Goal: Navigation & Orientation: Find specific page/section

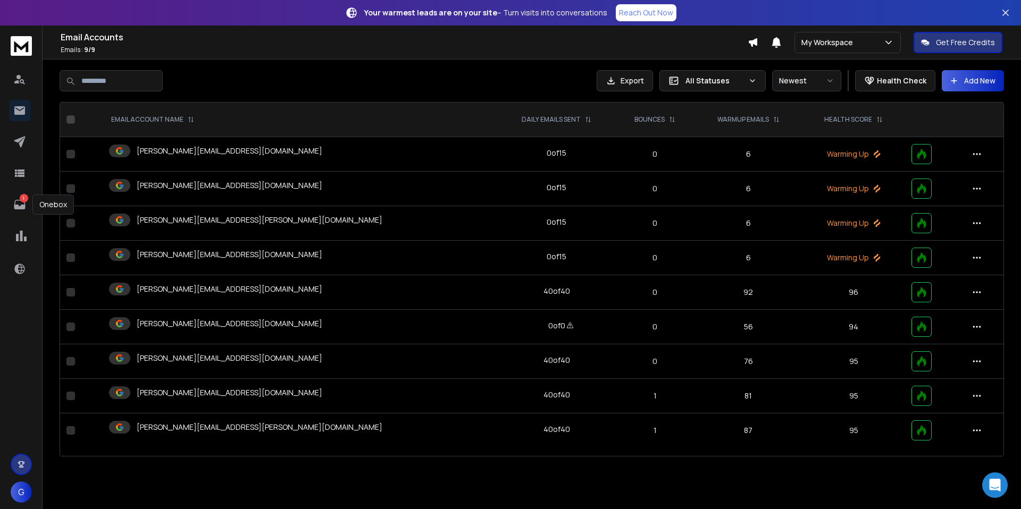
click at [27, 207] on link "1" at bounding box center [19, 204] width 21 height 21
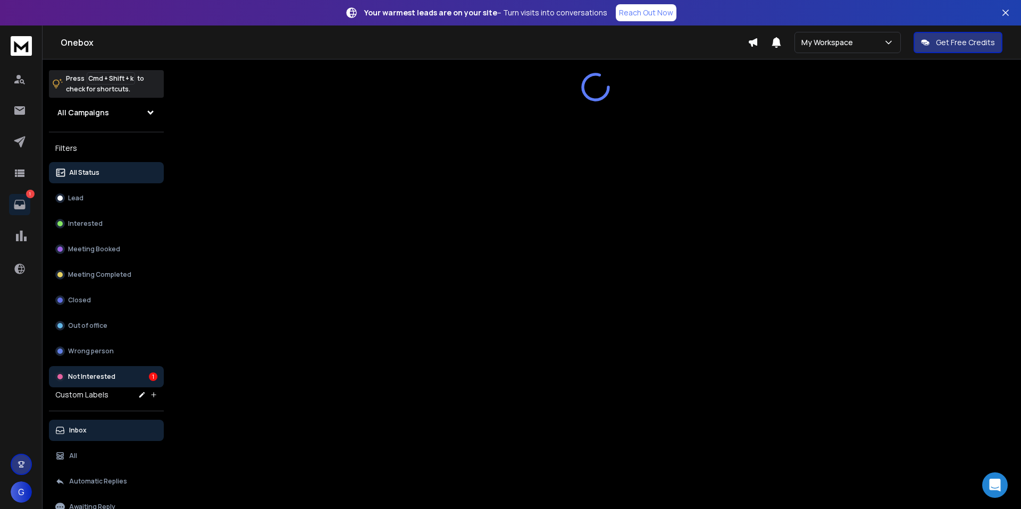
click at [88, 381] on p "Not Interested" at bounding box center [91, 377] width 47 height 9
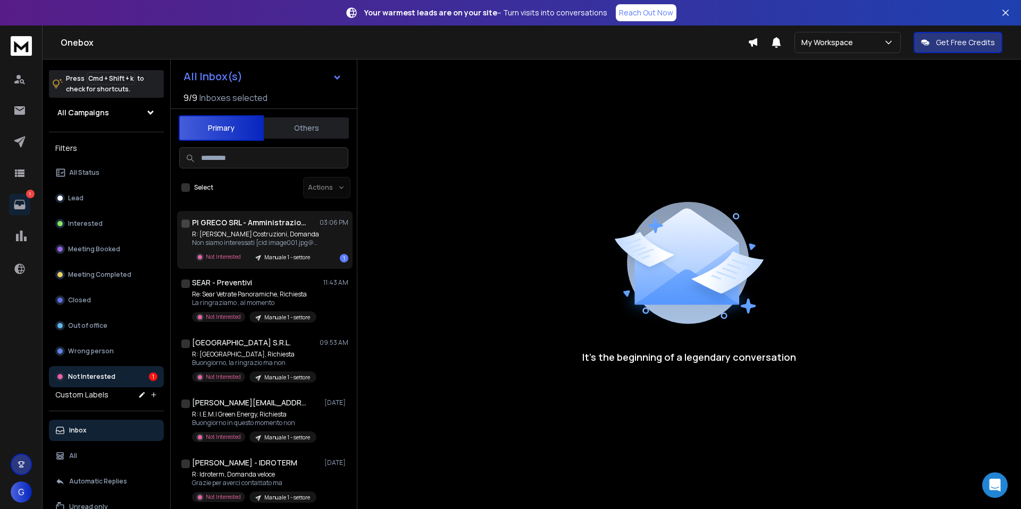
click at [258, 236] on p "R: [PERSON_NAME] Costruzioni, Domanda" at bounding box center [256, 234] width 128 height 9
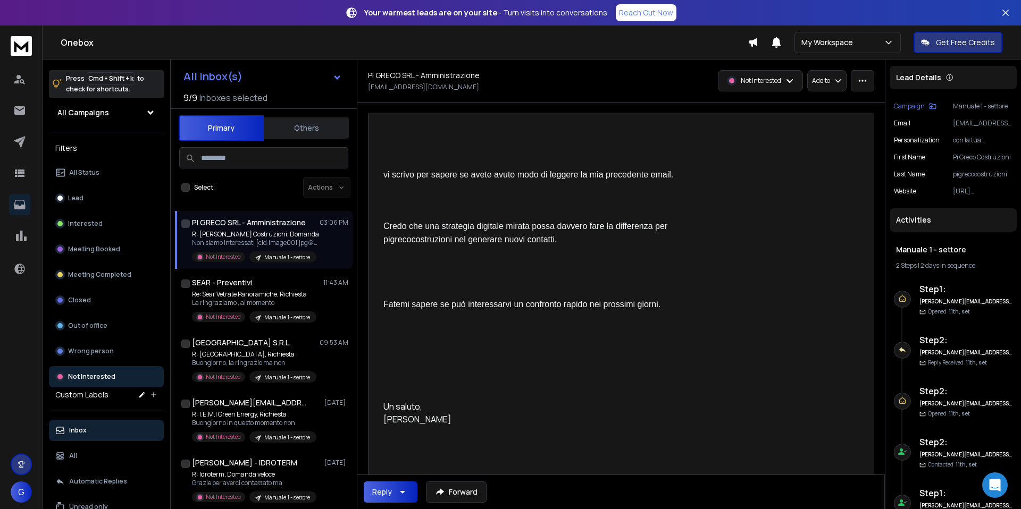
scroll to position [1251, 0]
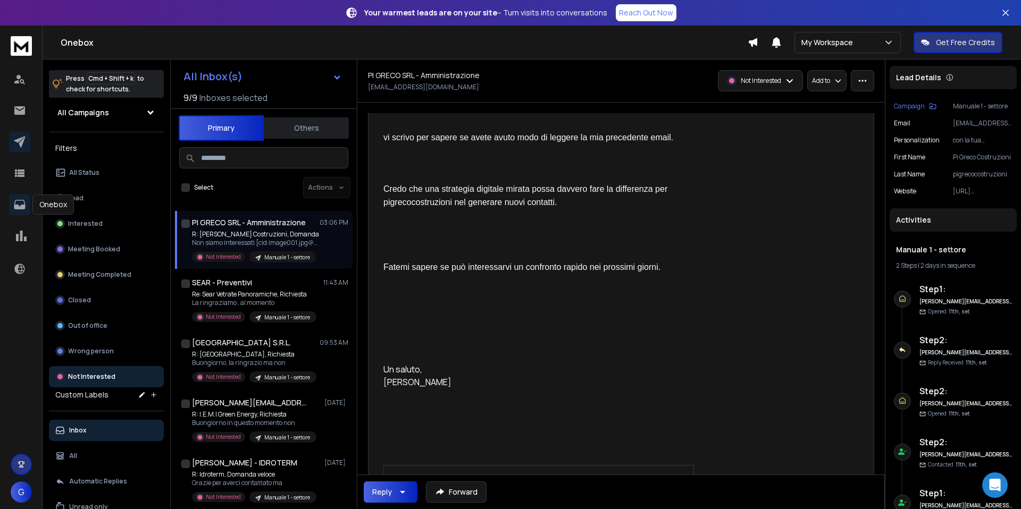
click at [19, 137] on icon at bounding box center [19, 142] width 13 height 13
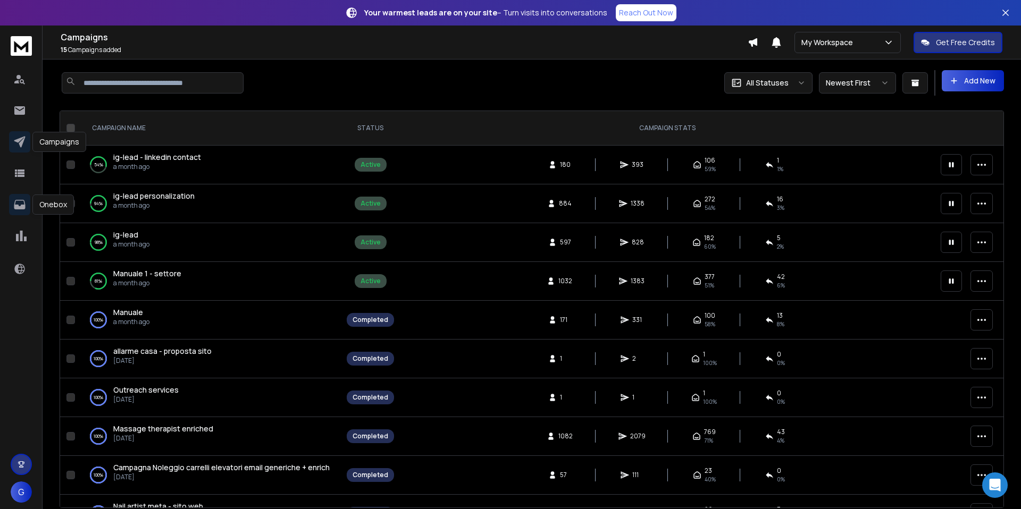
click at [21, 204] on icon at bounding box center [19, 204] width 13 height 13
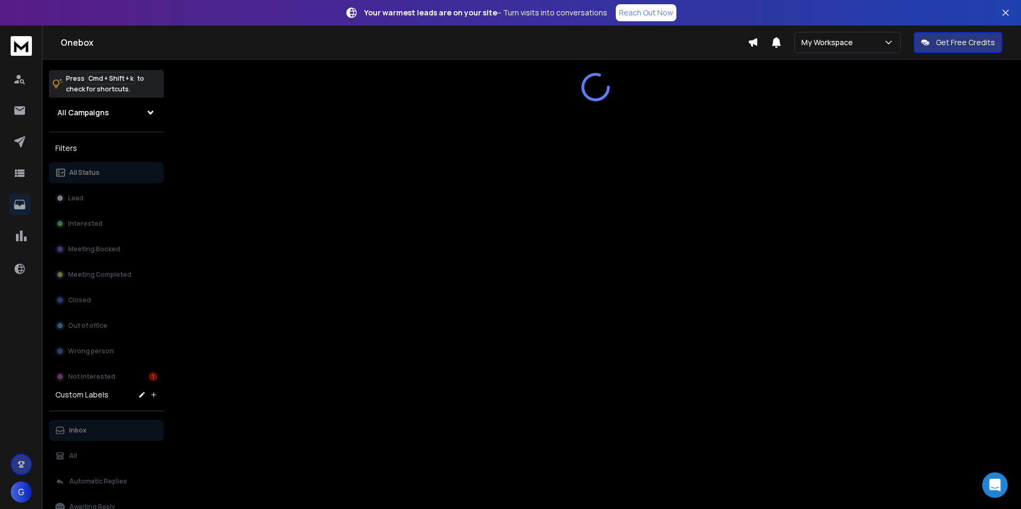
click at [101, 377] on div "All Status Lead Interested Meeting Booked Meeting Completed Closed Out of offic…" at bounding box center [106, 274] width 115 height 225
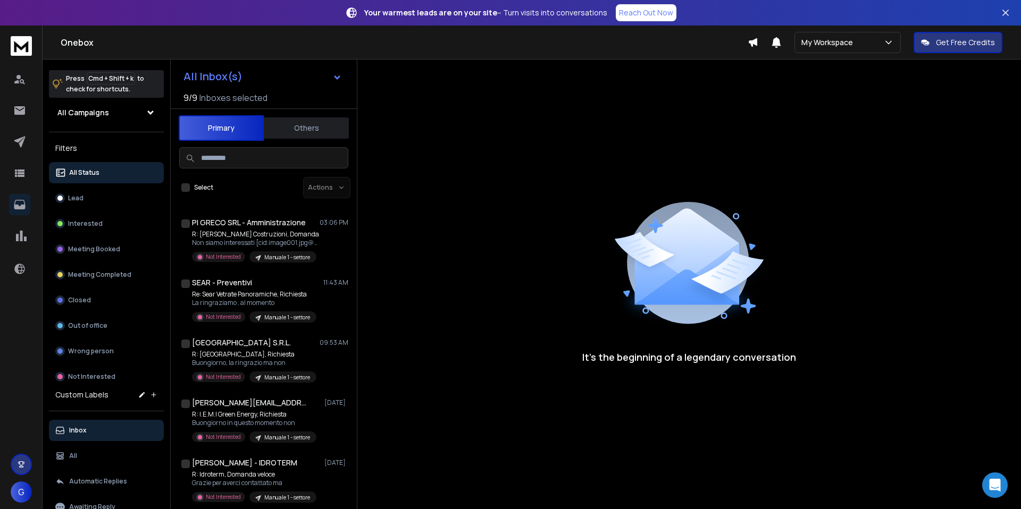
click at [317, 128] on button "Others" at bounding box center [306, 127] width 85 height 23
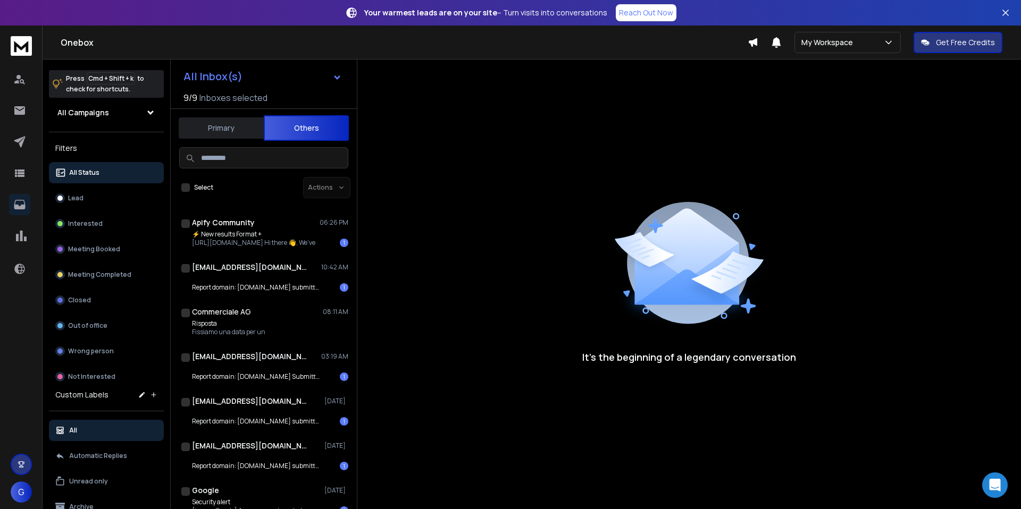
click at [240, 137] on button "Primary" at bounding box center [221, 127] width 85 height 23
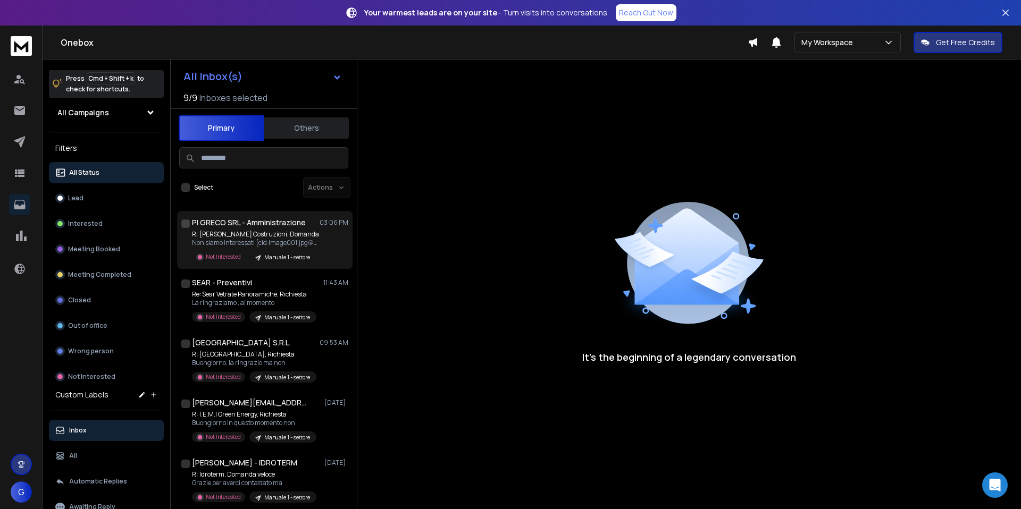
click at [282, 227] on h1 "PI GRECO SRL - Amministrazione" at bounding box center [249, 222] width 114 height 11
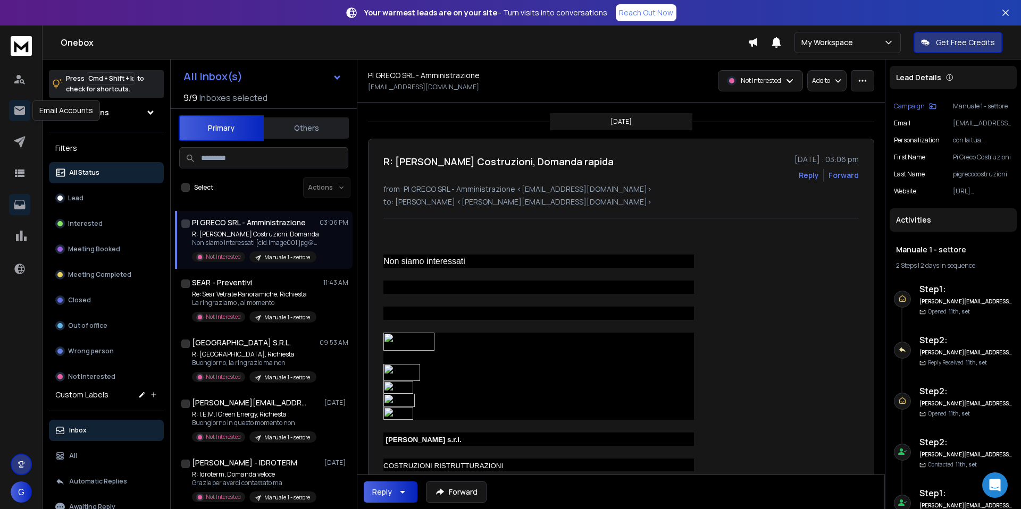
click at [16, 116] on icon at bounding box center [19, 110] width 13 height 13
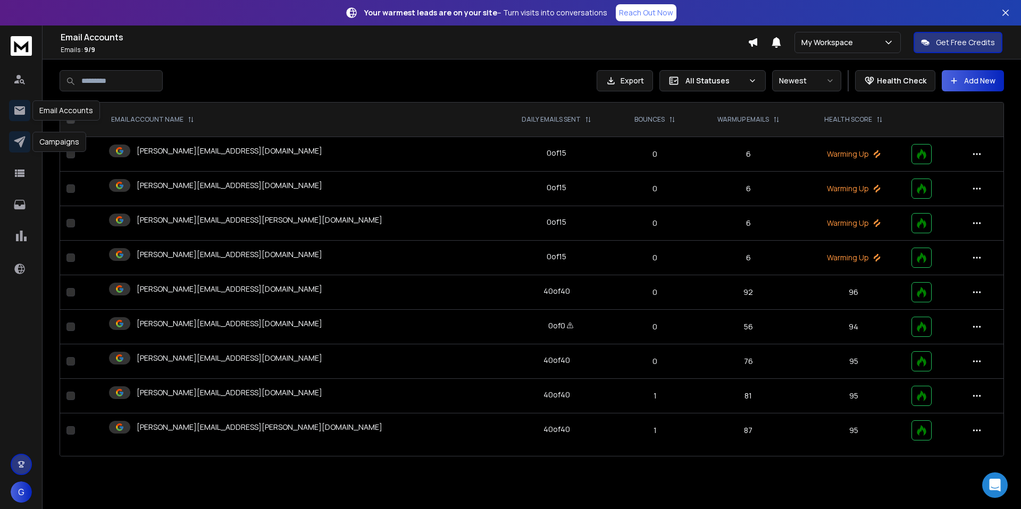
click at [23, 140] on icon at bounding box center [19, 141] width 11 height 11
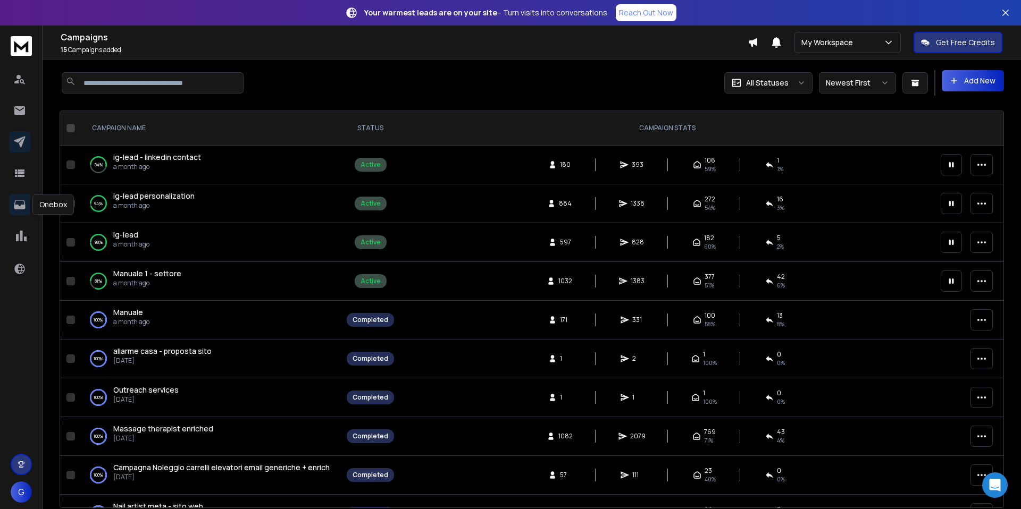
click at [23, 204] on icon at bounding box center [19, 204] width 13 height 13
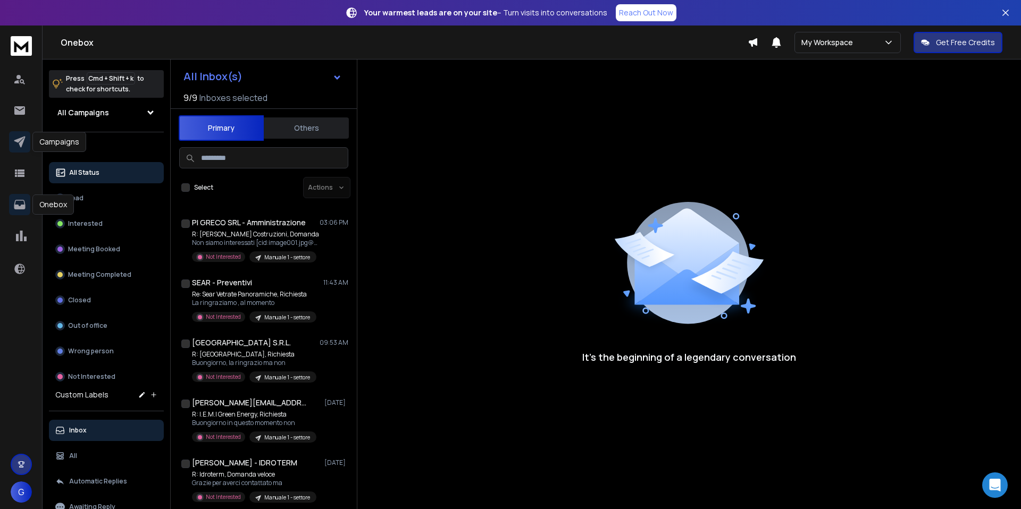
click at [27, 138] on link at bounding box center [19, 141] width 21 height 21
